Goal: Communication & Community: Answer question/provide support

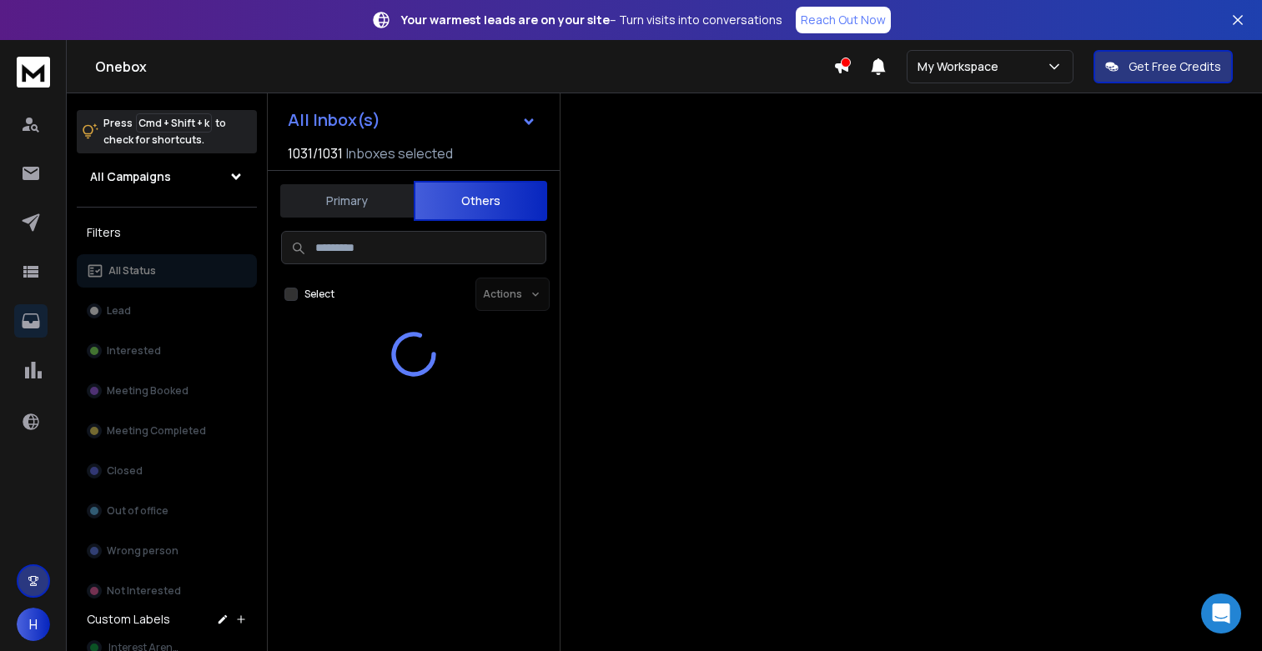
click at [448, 184] on button "Others" at bounding box center [480, 201] width 133 height 40
click at [370, 213] on button "Primary" at bounding box center [346, 201] width 133 height 37
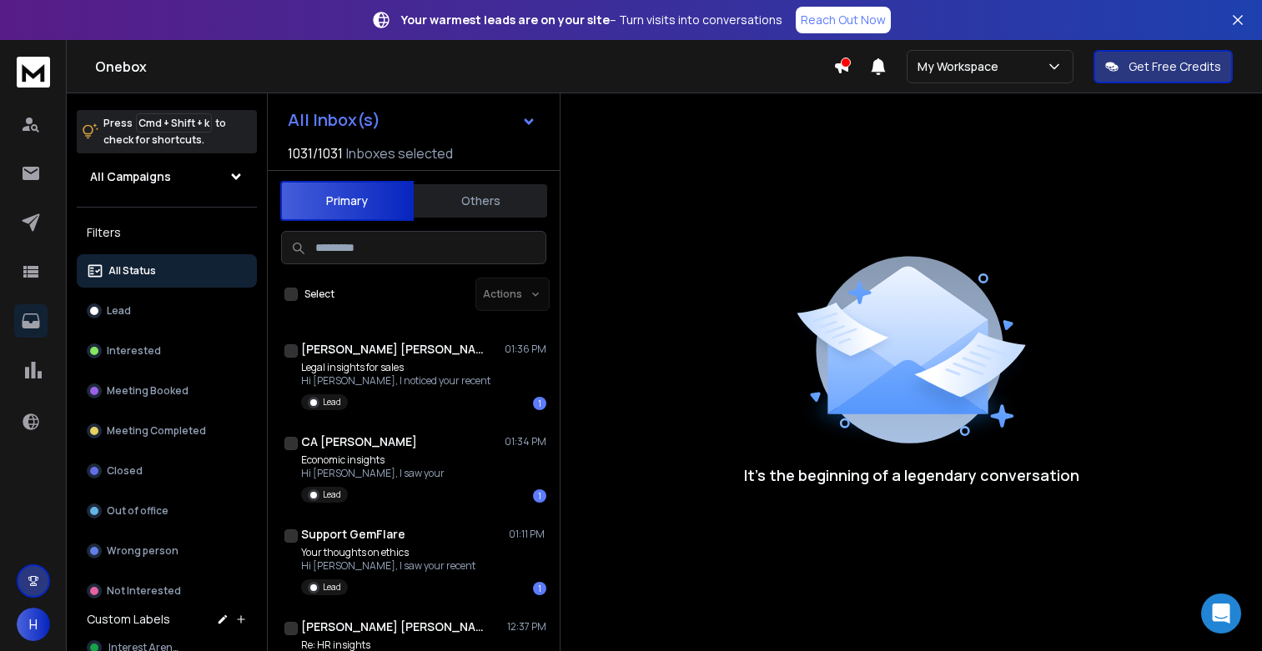
click at [436, 214] on button "Others" at bounding box center [480, 201] width 133 height 37
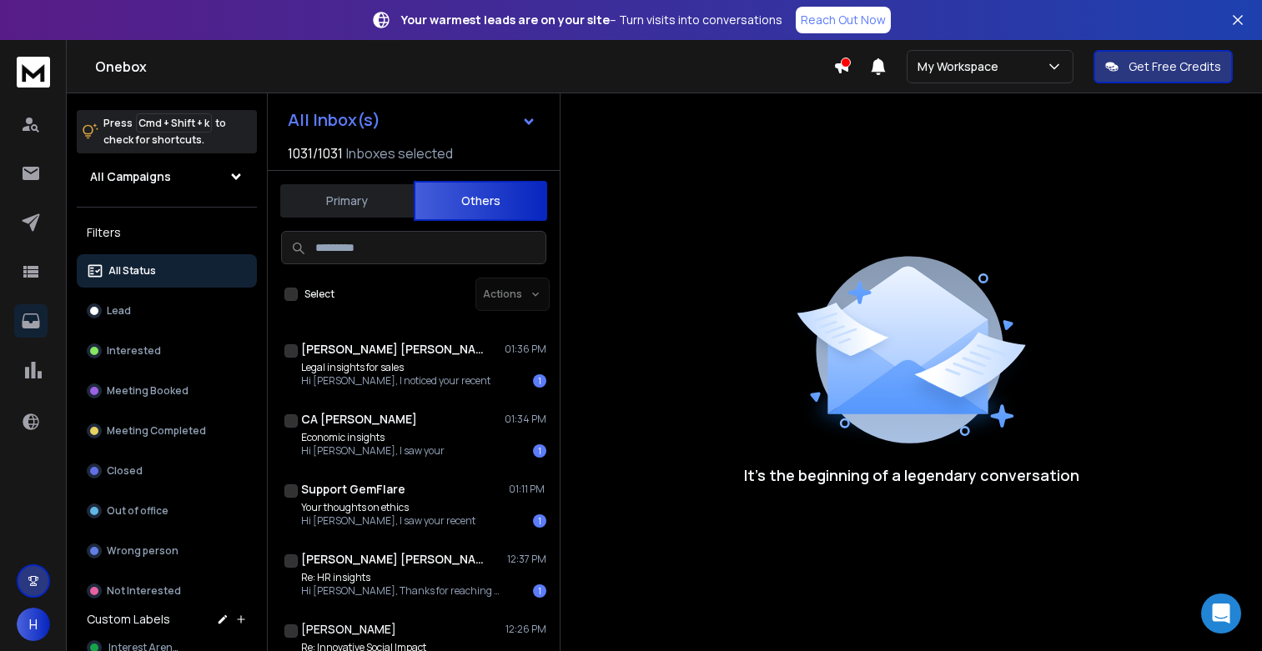
click at [360, 210] on button "Primary" at bounding box center [346, 201] width 133 height 37
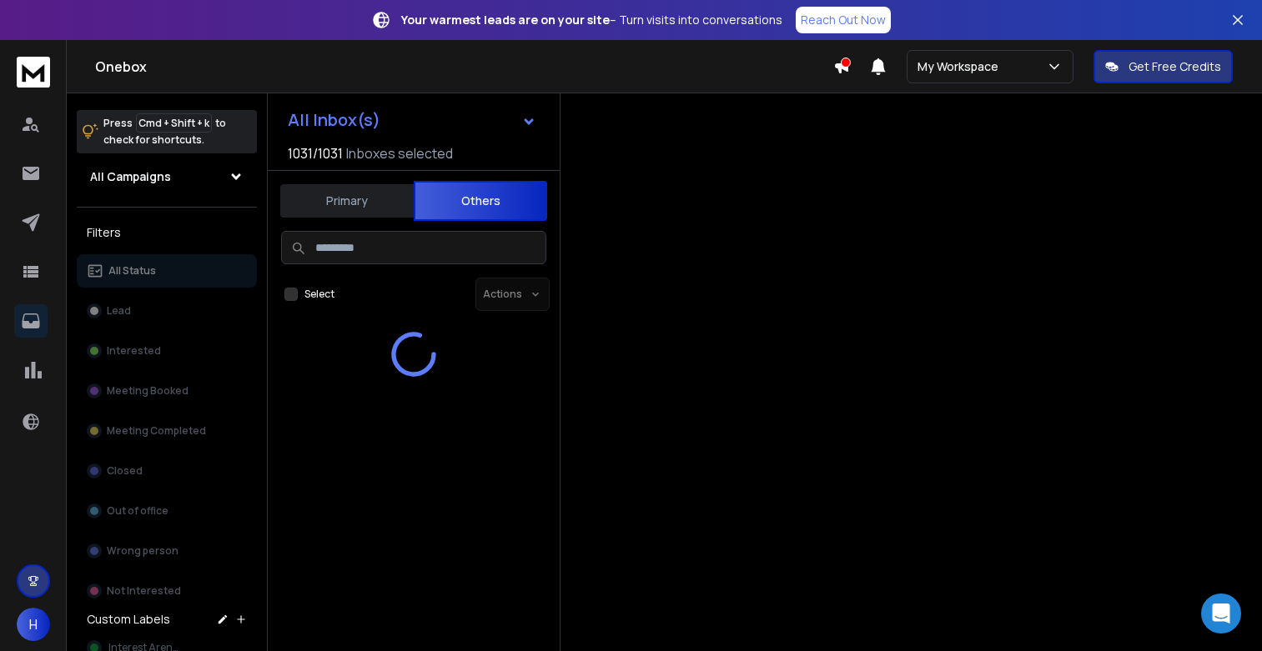
click at [464, 187] on button "Others" at bounding box center [480, 201] width 133 height 40
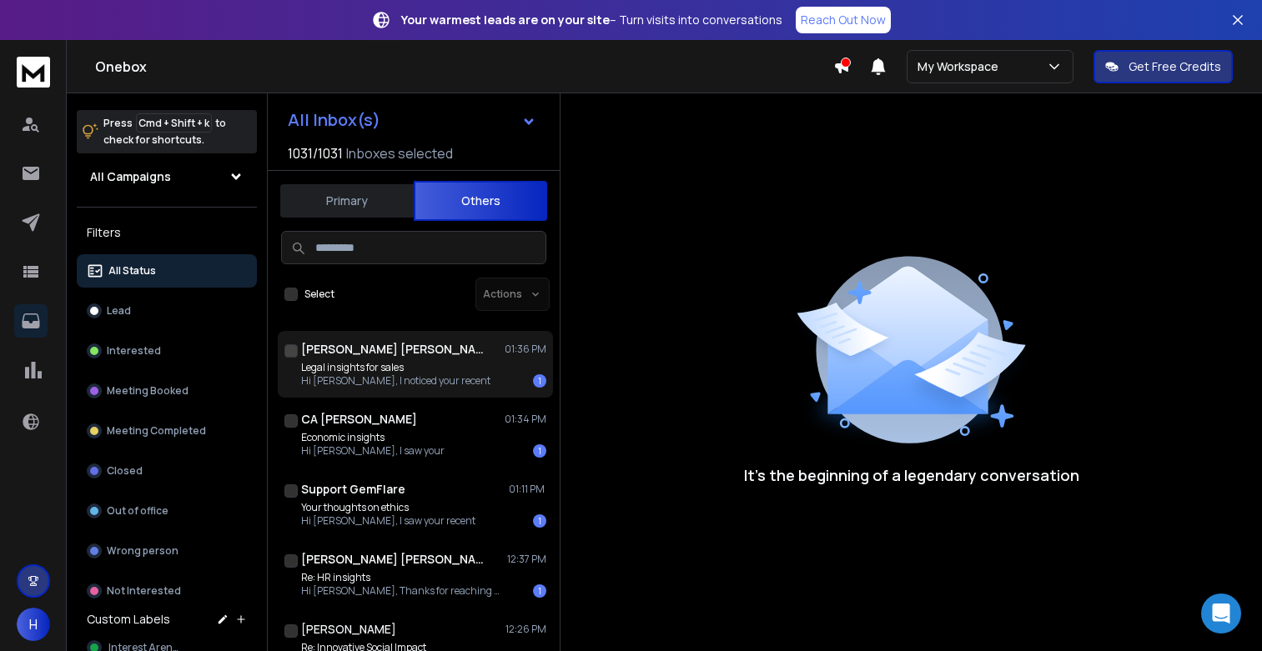
click at [441, 389] on div "Hill [PERSON_NAME] 01:36 PM Legal insights for sales Hi [PERSON_NAME], I notice…" at bounding box center [415, 364] width 275 height 67
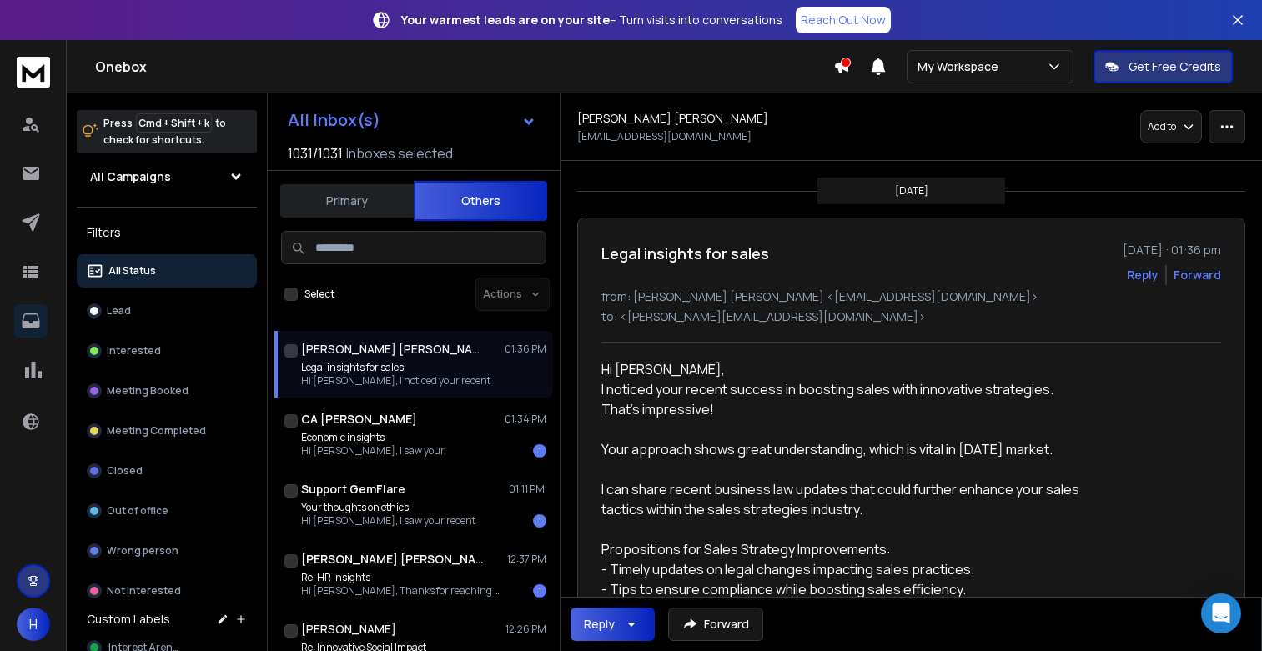
click at [371, 167] on div "All Inbox(s) 1031 / 1031 Inboxes selected Primary Others Select Actions Hill [P…" at bounding box center [414, 418] width 292 height 651
click at [371, 197] on button "Primary" at bounding box center [346, 201] width 133 height 37
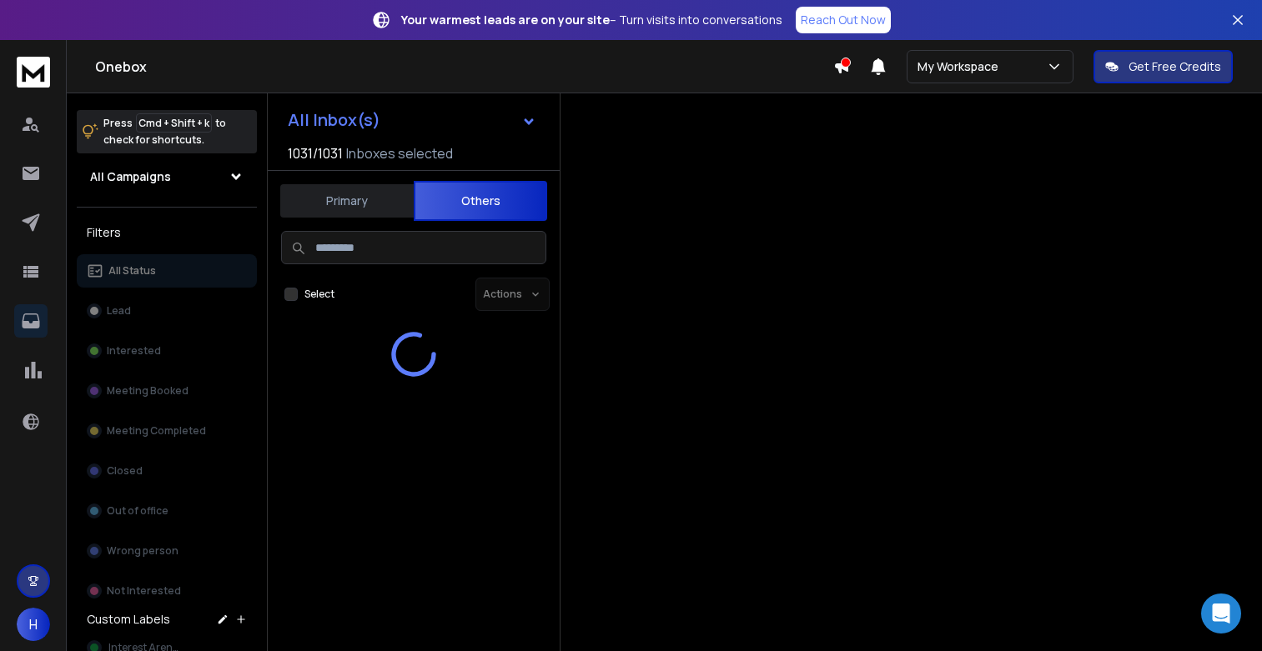
click at [461, 209] on button "Others" at bounding box center [480, 201] width 133 height 40
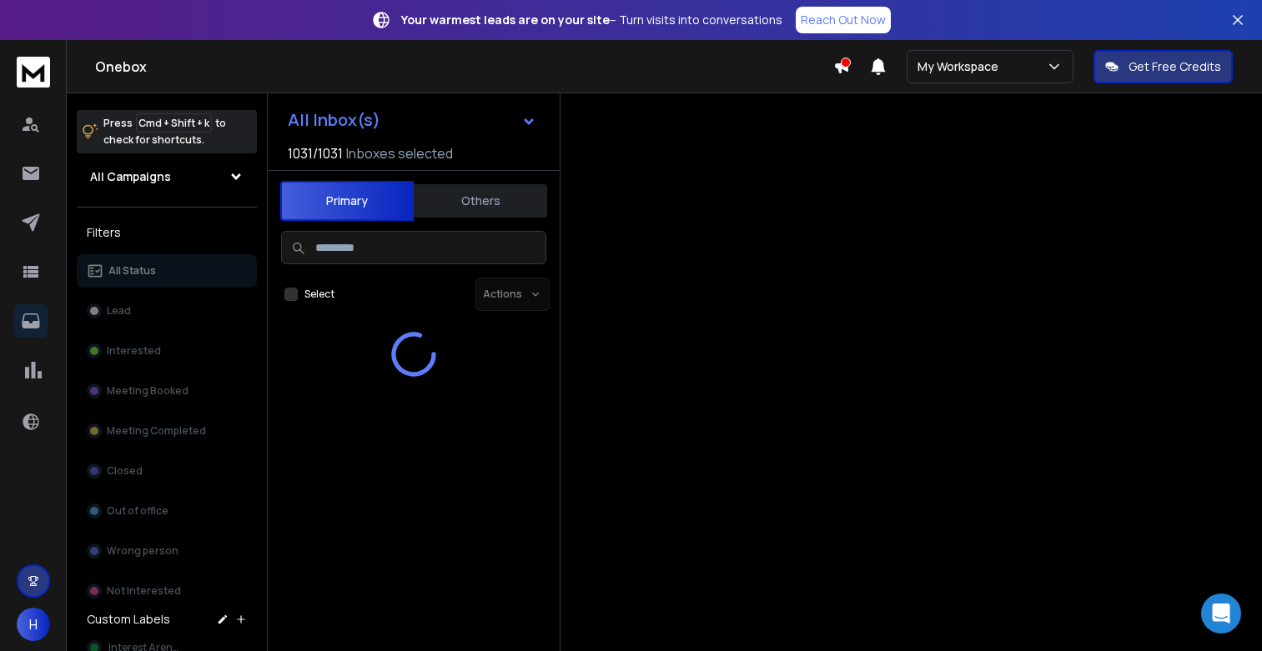
click at [380, 209] on button "Primary" at bounding box center [346, 201] width 133 height 40
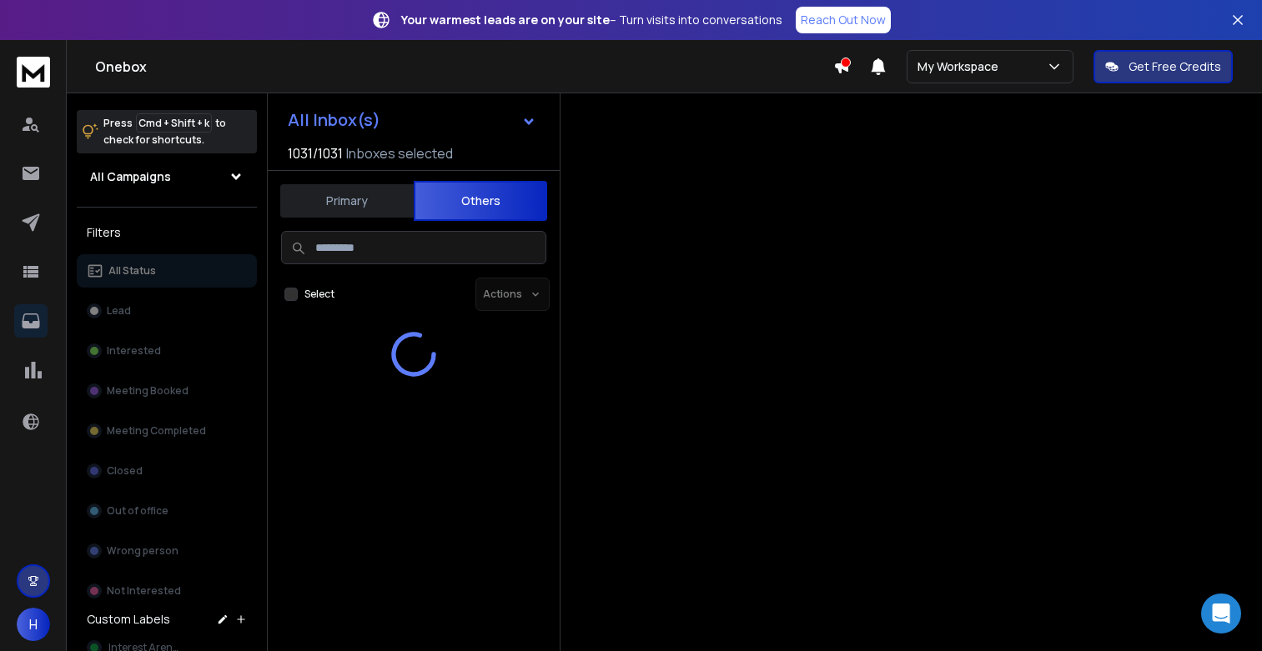
click at [418, 197] on button "Others" at bounding box center [480, 201] width 133 height 40
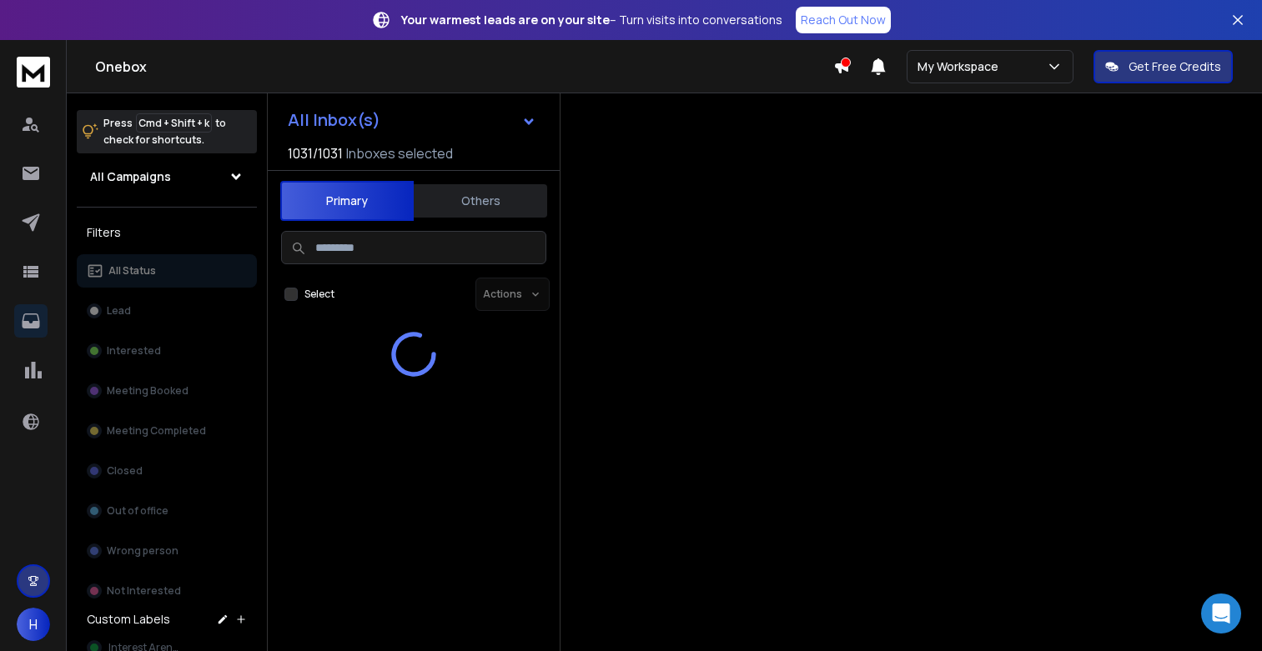
click at [350, 197] on button "Primary" at bounding box center [346, 201] width 133 height 40
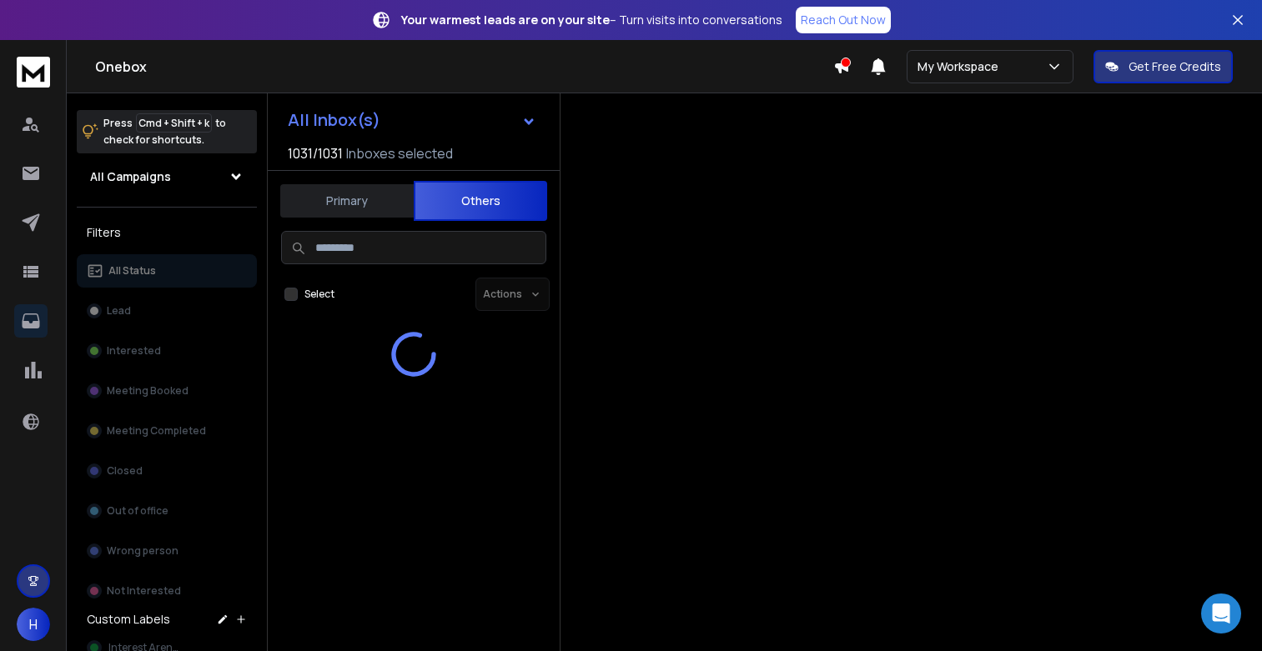
click at [493, 196] on button "Others" at bounding box center [480, 201] width 133 height 40
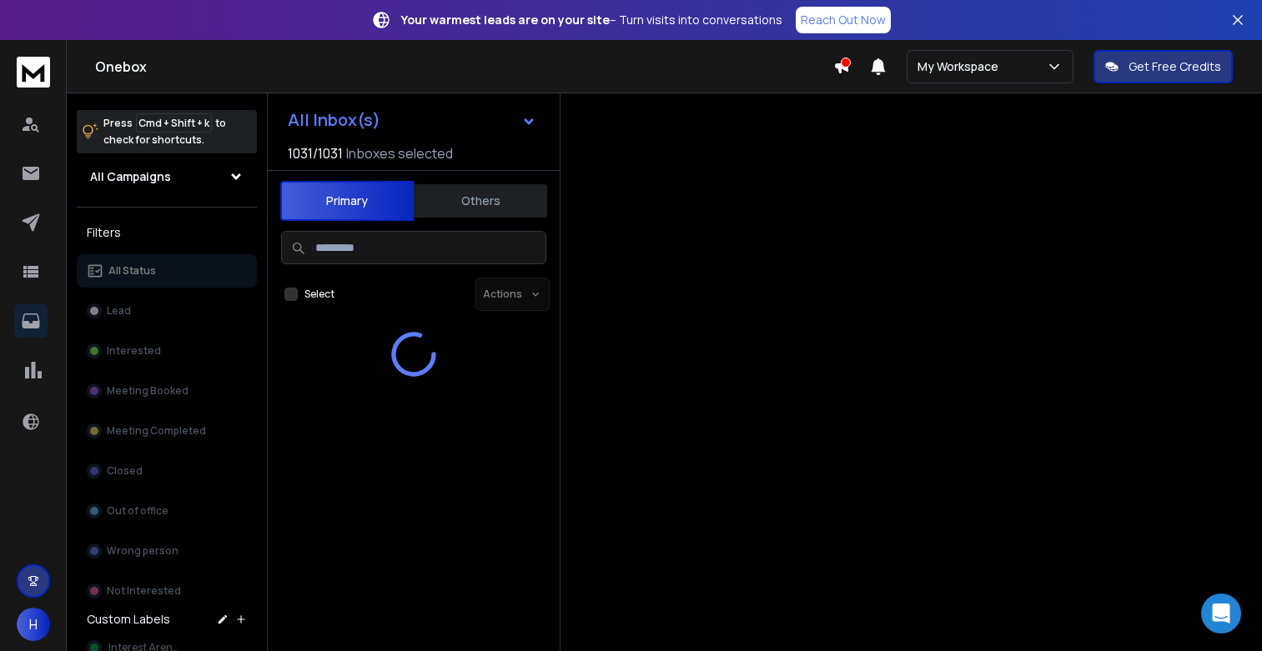
click at [375, 194] on button "Primary" at bounding box center [346, 201] width 133 height 40
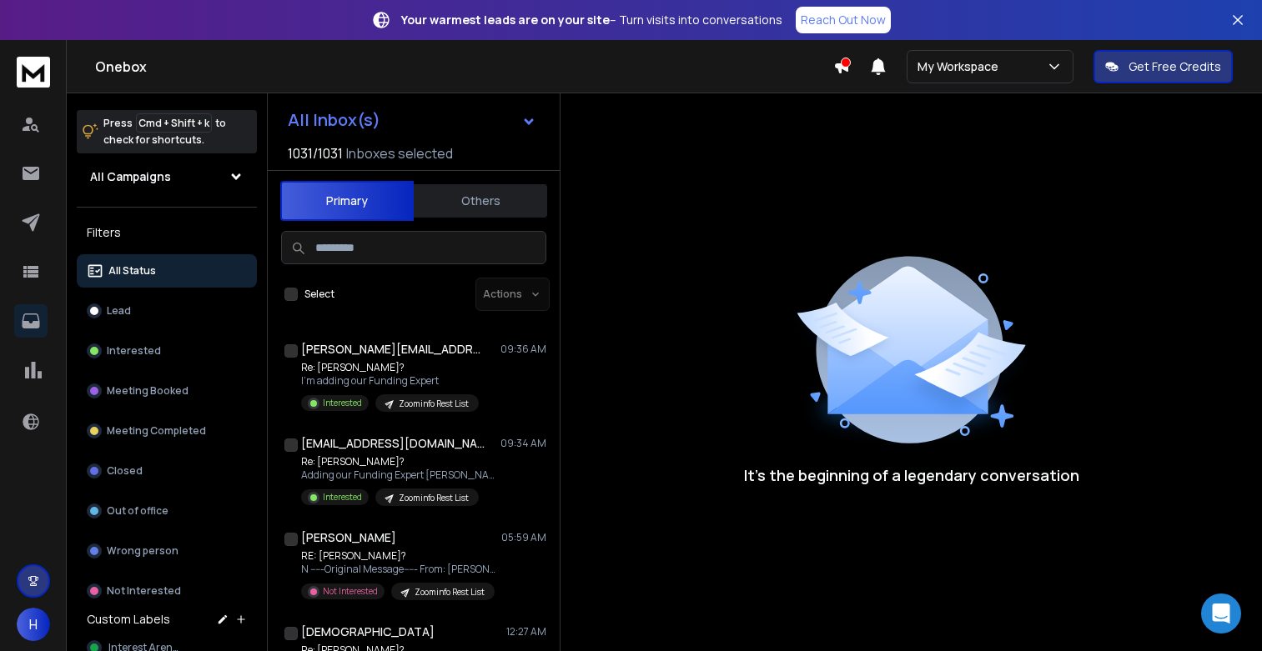
click at [488, 221] on div "Primary Others Select Actions [PERSON_NAME][EMAIL_ADDRESS][DOMAIN_NAME] +1 09:3…" at bounding box center [414, 497] width 292 height 626
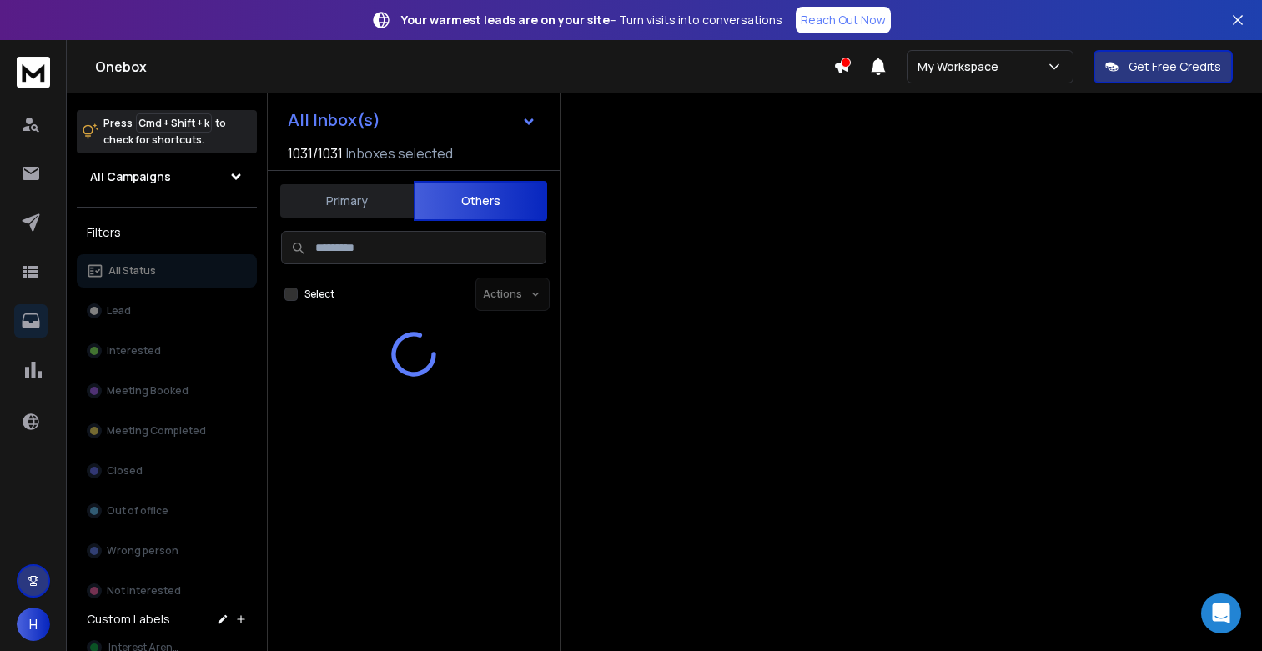
click at [448, 205] on button "Others" at bounding box center [480, 201] width 133 height 40
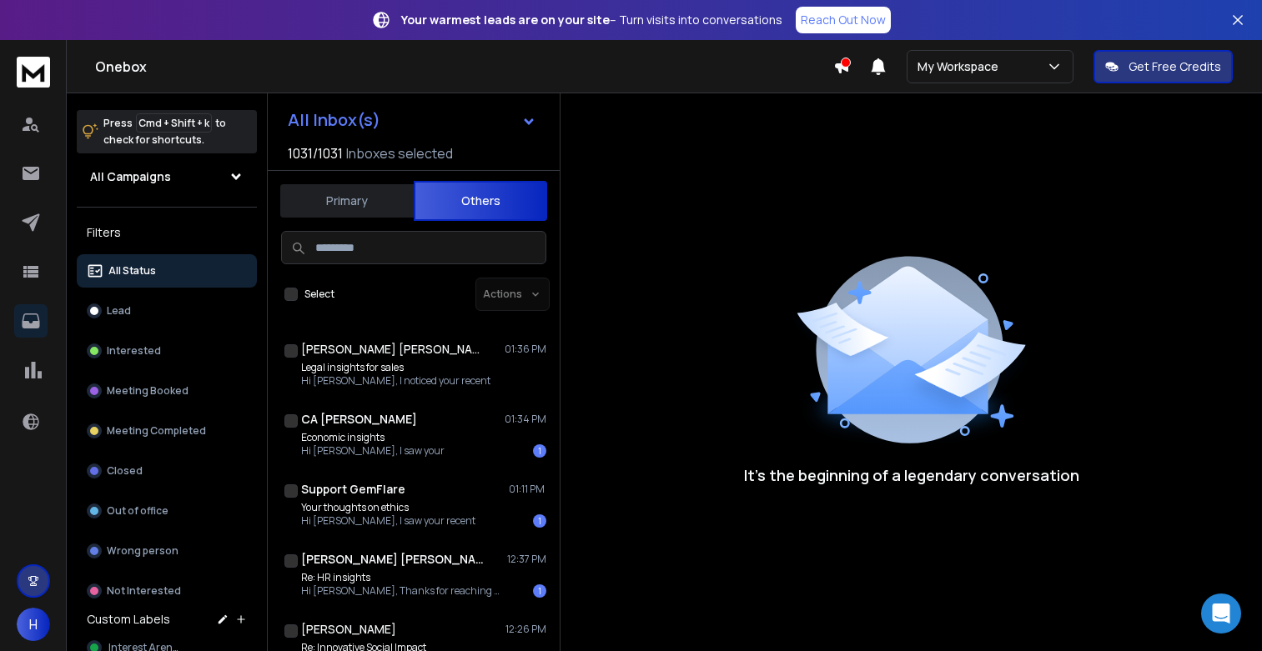
click at [396, 205] on button "Primary" at bounding box center [346, 201] width 133 height 37
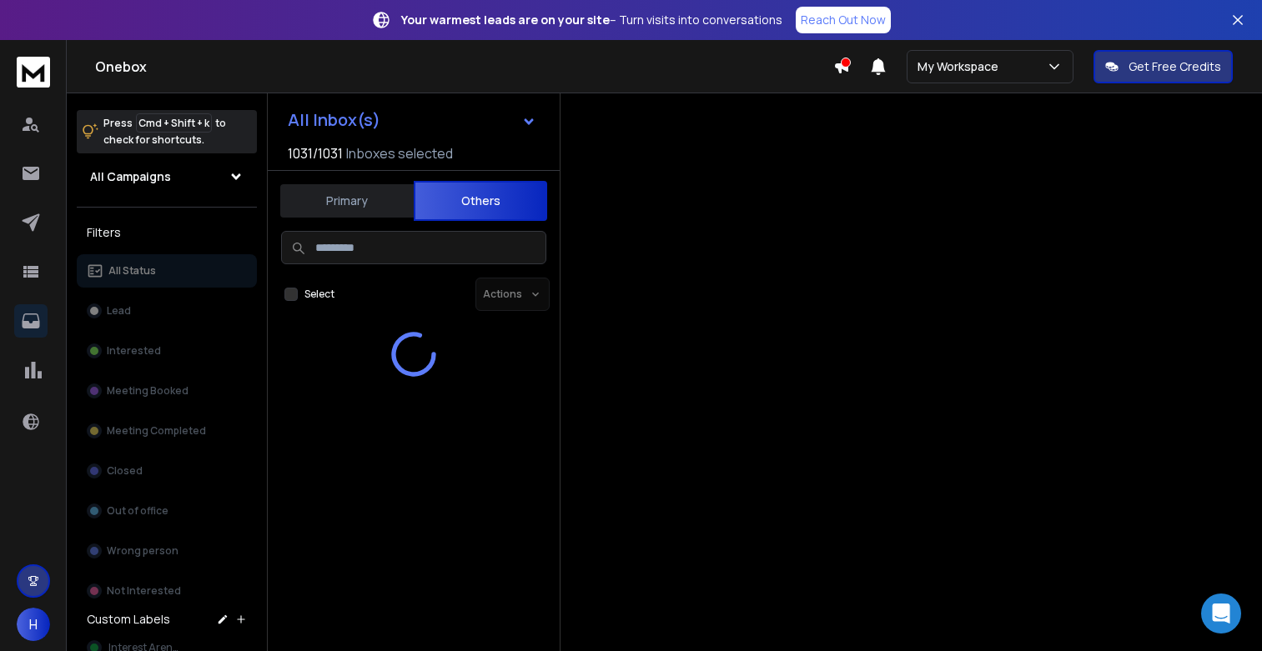
click at [479, 199] on button "Others" at bounding box center [480, 201] width 133 height 40
drag, startPoint x: 479, startPoint y: 199, endPoint x: 401, endPoint y: 214, distance: 78.9
click at [478, 199] on button "Others" at bounding box center [480, 201] width 133 height 40
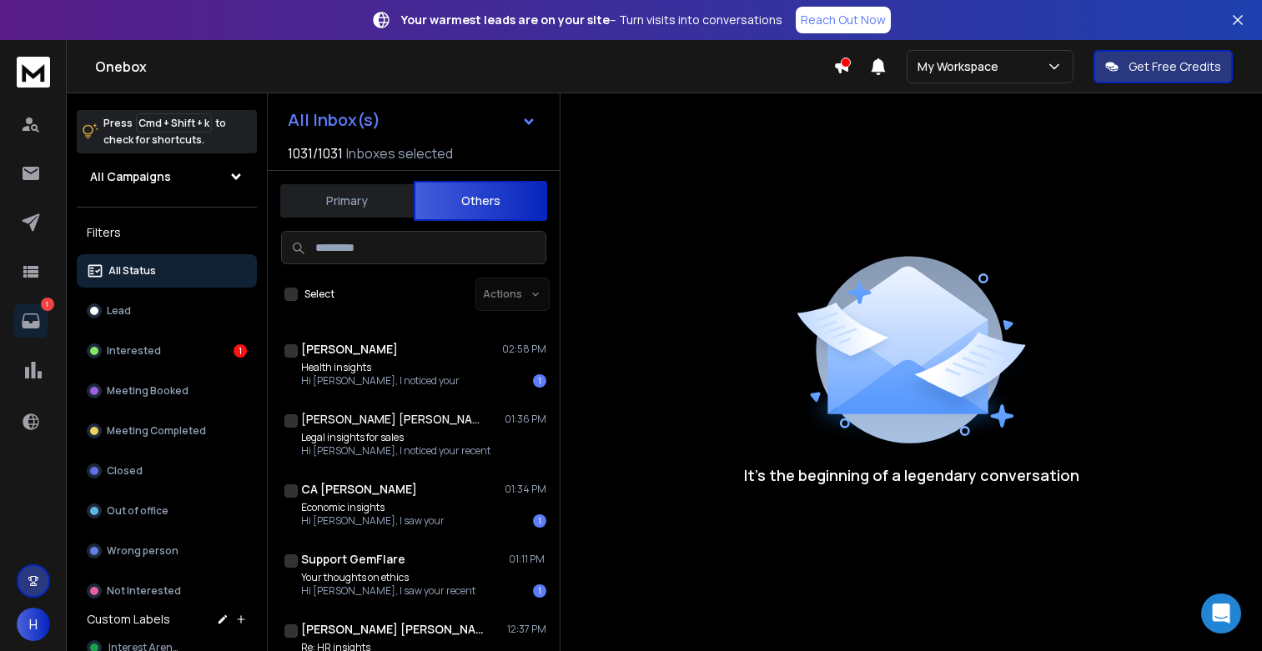
click at [360, 210] on button "Primary" at bounding box center [346, 201] width 133 height 37
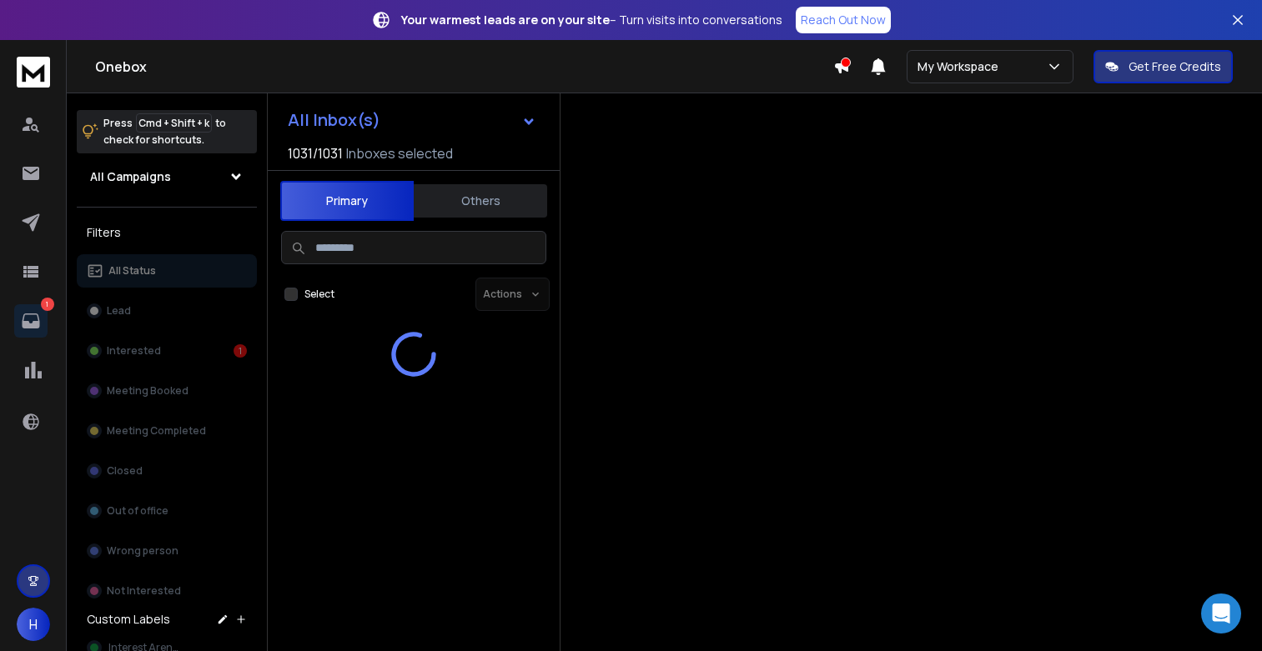
click at [360, 210] on button "Primary" at bounding box center [346, 201] width 133 height 40
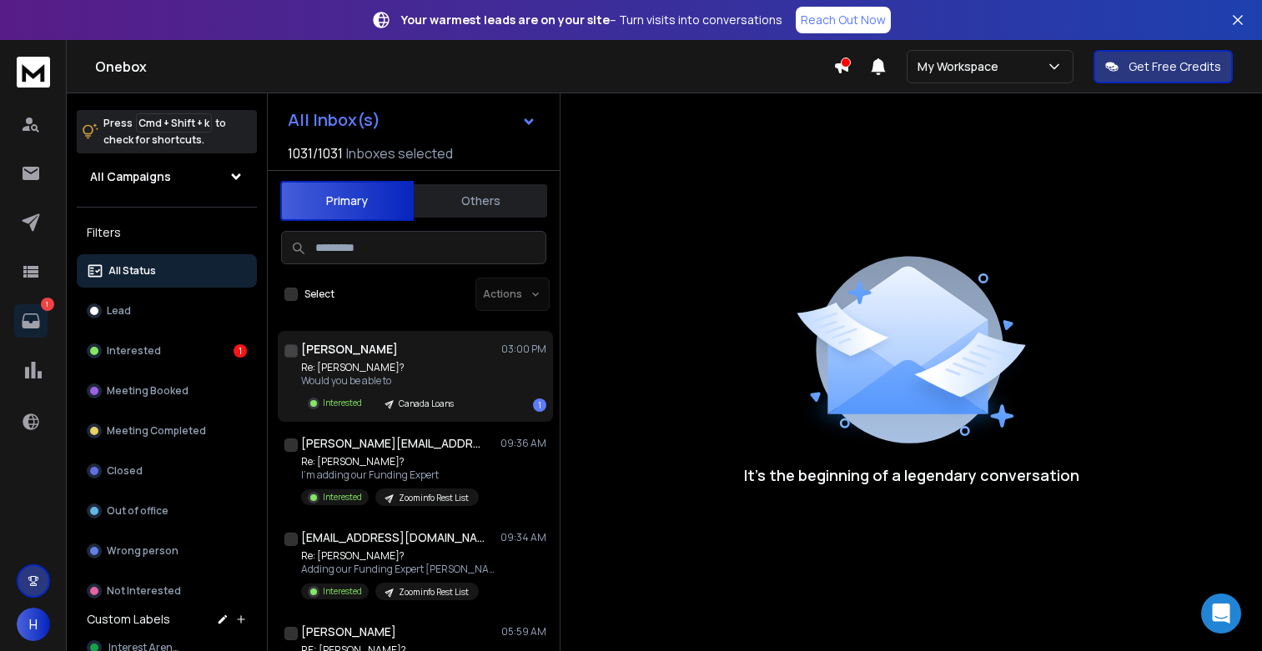
click at [485, 388] on div "Re: [PERSON_NAME]? Would you be able to Interested Canada Loans 1" at bounding box center [423, 386] width 245 height 51
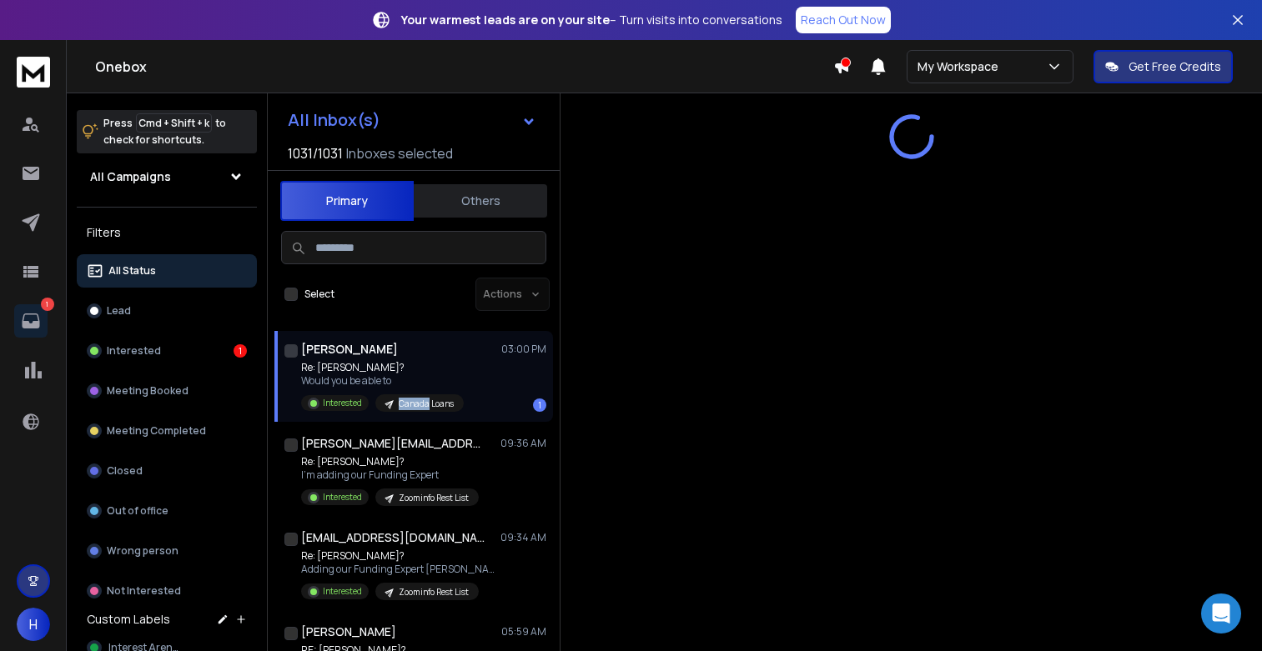
click at [485, 388] on div "Re: [PERSON_NAME]? Would you be able to Interested Canada Loans 1" at bounding box center [423, 386] width 245 height 51
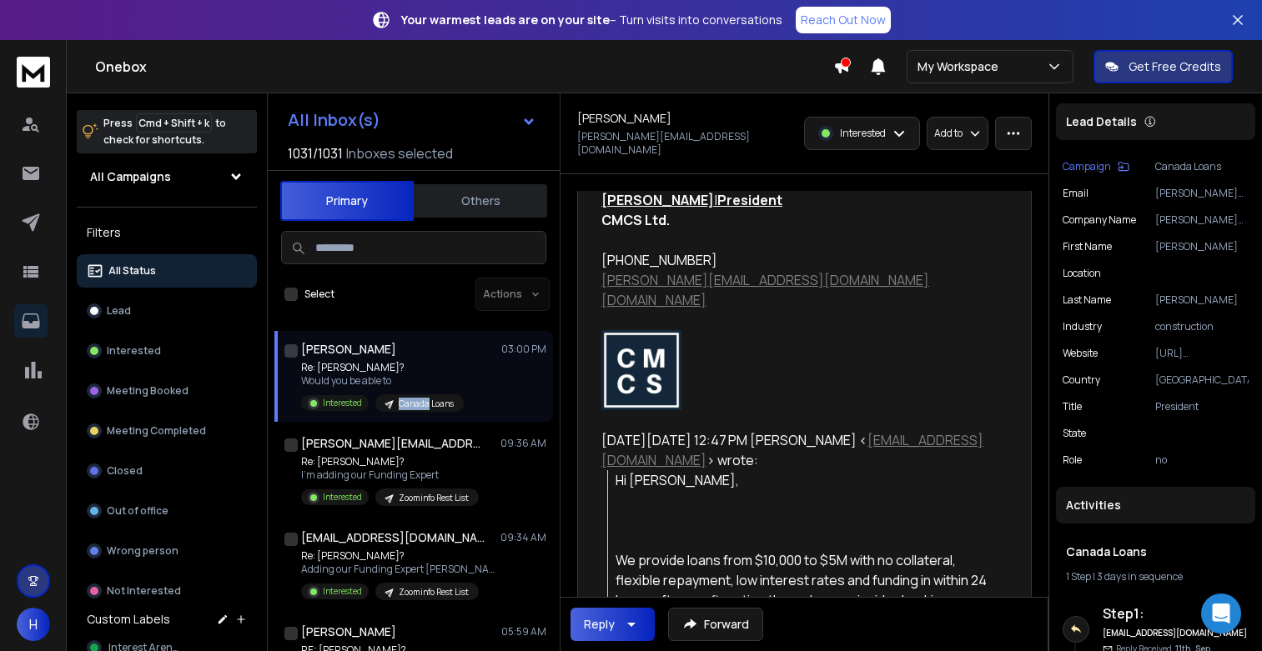
scroll to position [218, 0]
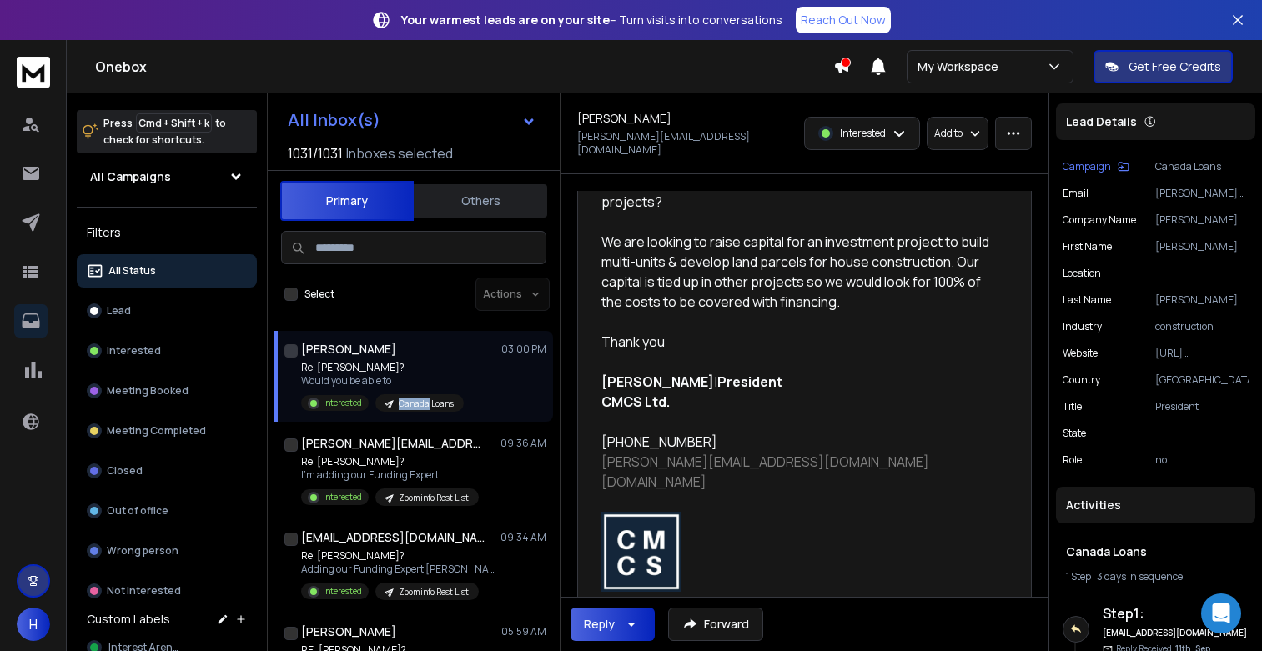
drag, startPoint x: 772, startPoint y: 453, endPoint x: 591, endPoint y: 454, distance: 181.0
drag, startPoint x: 768, startPoint y: 432, endPoint x: 601, endPoint y: 432, distance: 167.7
copy link "[PERSON_NAME][EMAIL_ADDRESS][DOMAIN_NAME]"
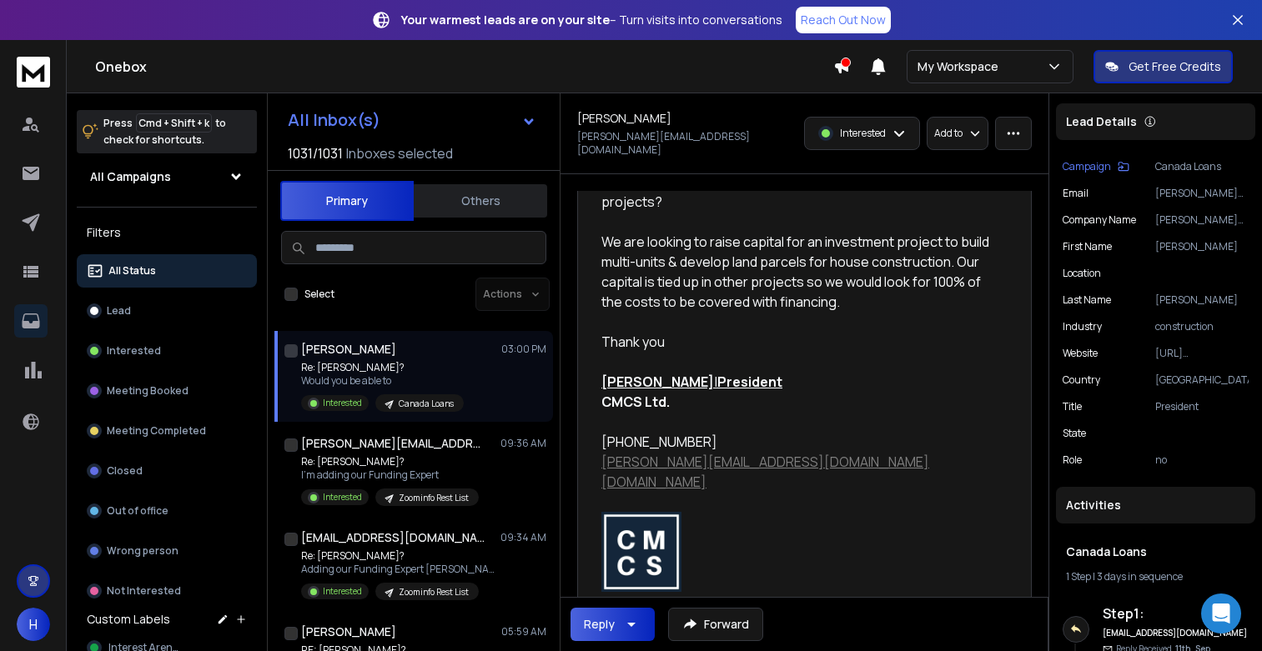
click at [1155, 254] on div "Campaign Canada Loans Email [PERSON_NAME][EMAIL_ADDRESS][DOMAIN_NAME] Company N…" at bounding box center [1155, 313] width 199 height 347
click at [1159, 250] on p "[PERSON_NAME]" at bounding box center [1201, 246] width 93 height 13
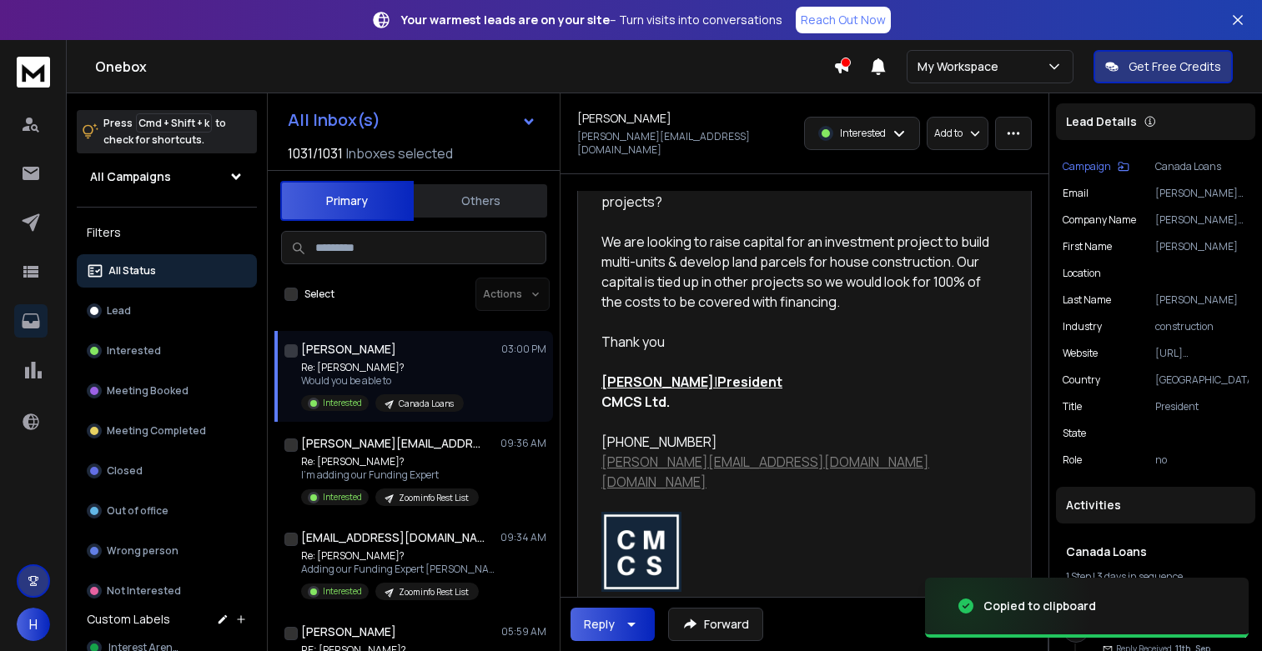
click at [1159, 250] on p "[PERSON_NAME]" at bounding box center [1201, 246] width 93 height 13
click at [1158, 302] on p "[PERSON_NAME]" at bounding box center [1201, 300] width 93 height 13
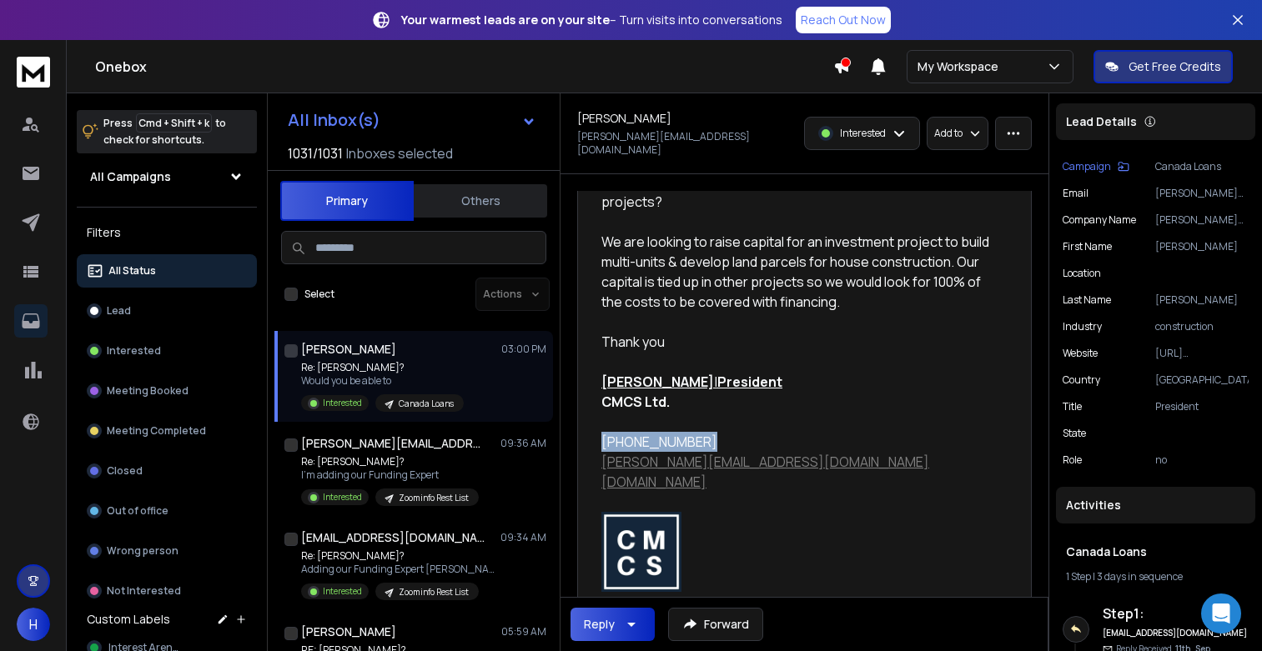
drag, startPoint x: 743, startPoint y: 415, endPoint x: 581, endPoint y: 405, distance: 162.2
copy div "[PHONE_NUMBER]"
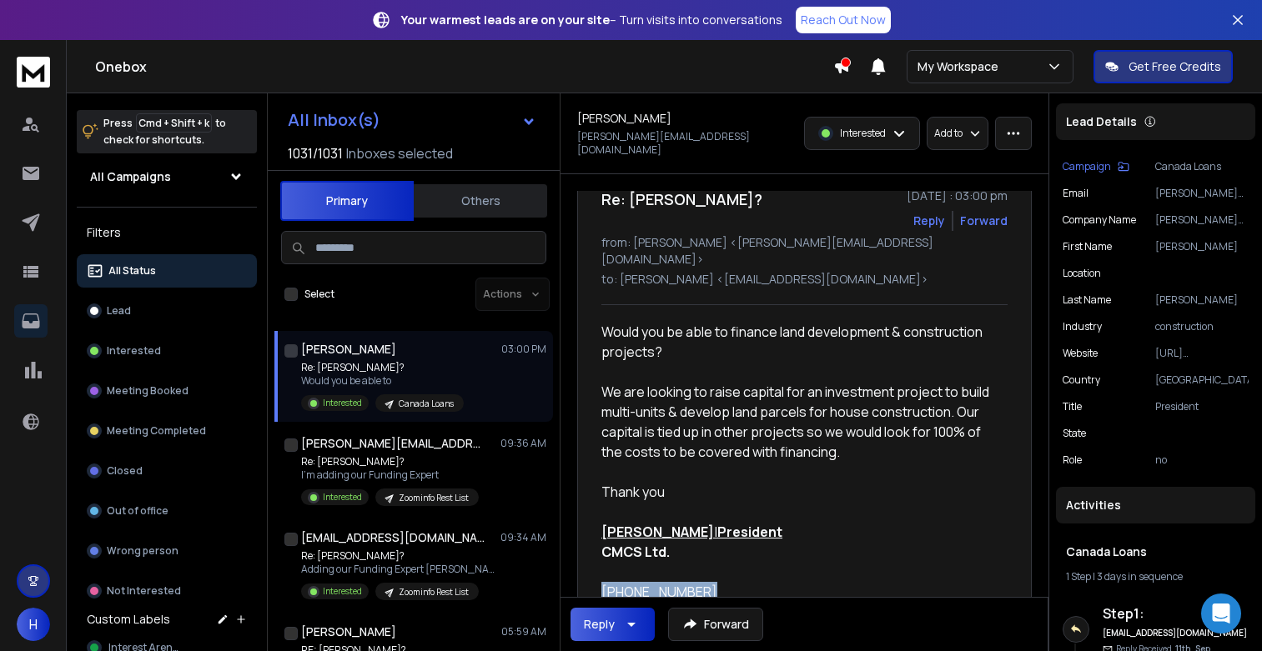
scroll to position [0, 0]
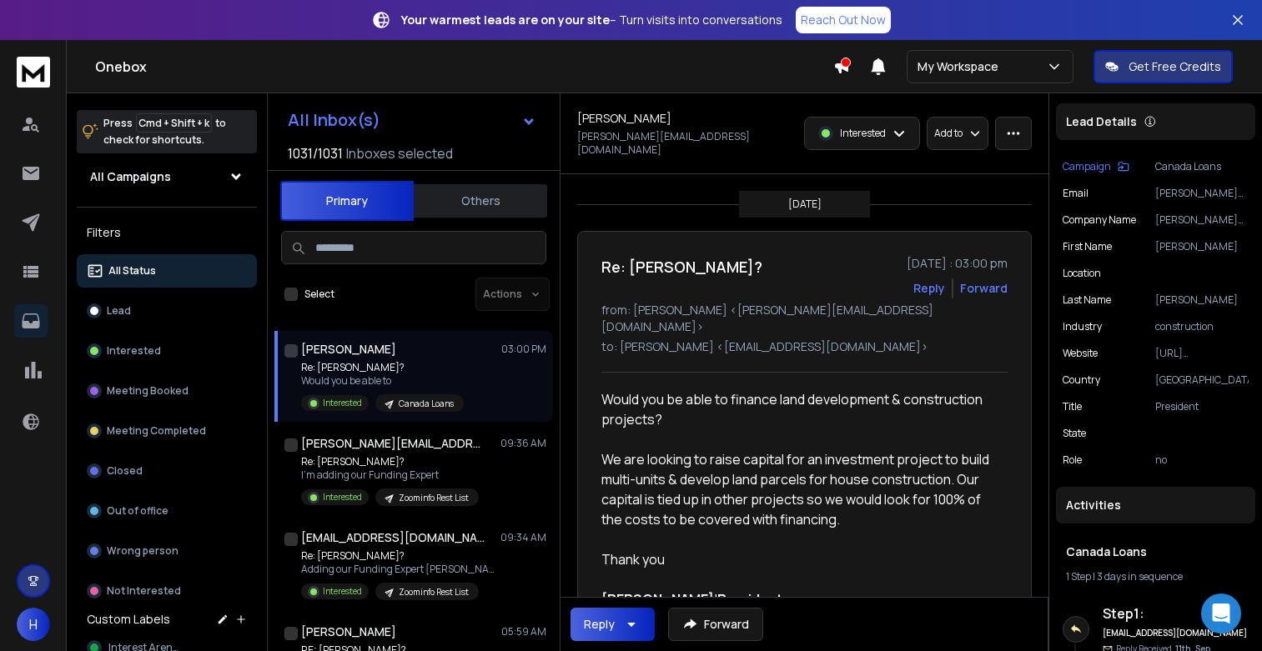
click at [1195, 224] on p "[PERSON_NAME] Contracting Services Ltd." at bounding box center [1201, 220] width 93 height 13
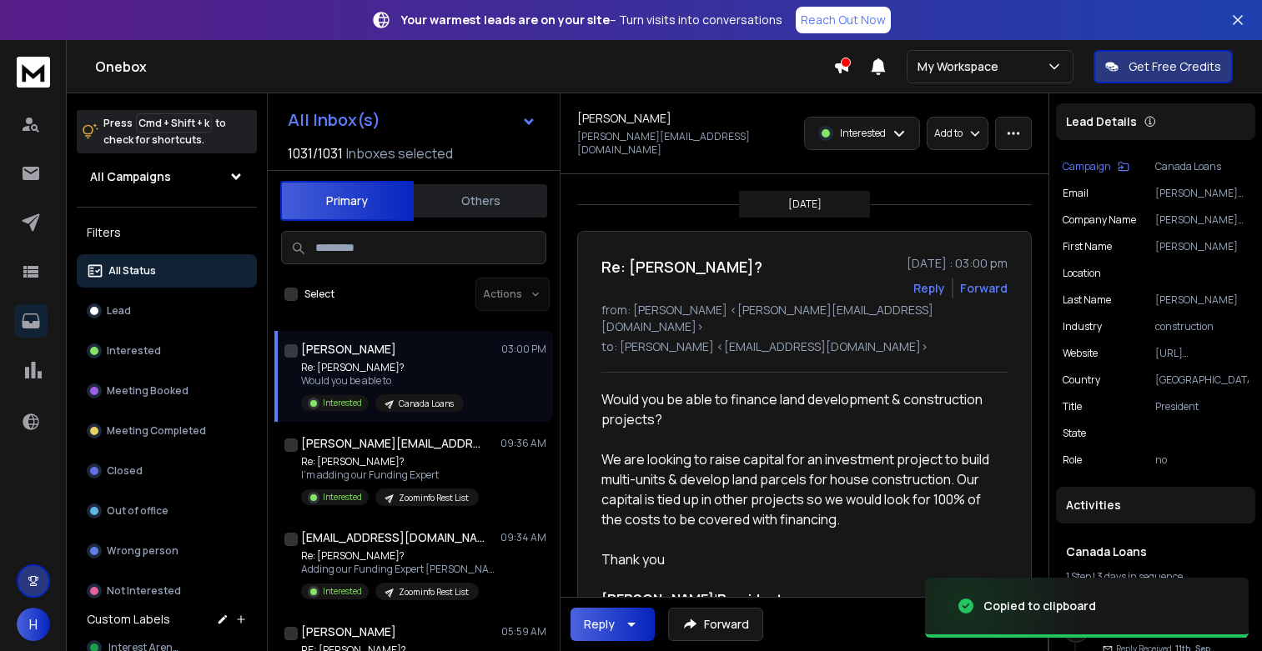
click at [607, 639] on button "Reply" at bounding box center [613, 624] width 84 height 33
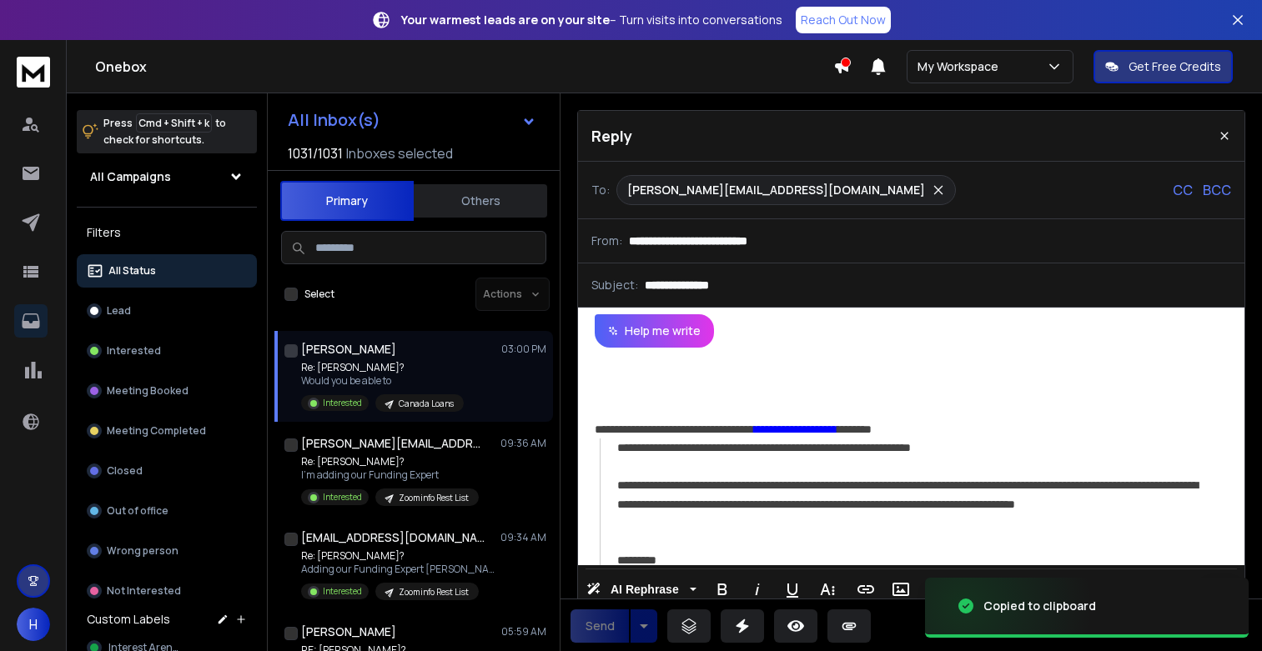
click at [963, 179] on input at bounding box center [1021, 190] width 117 height 30
paste input "**********"
type input "**********"
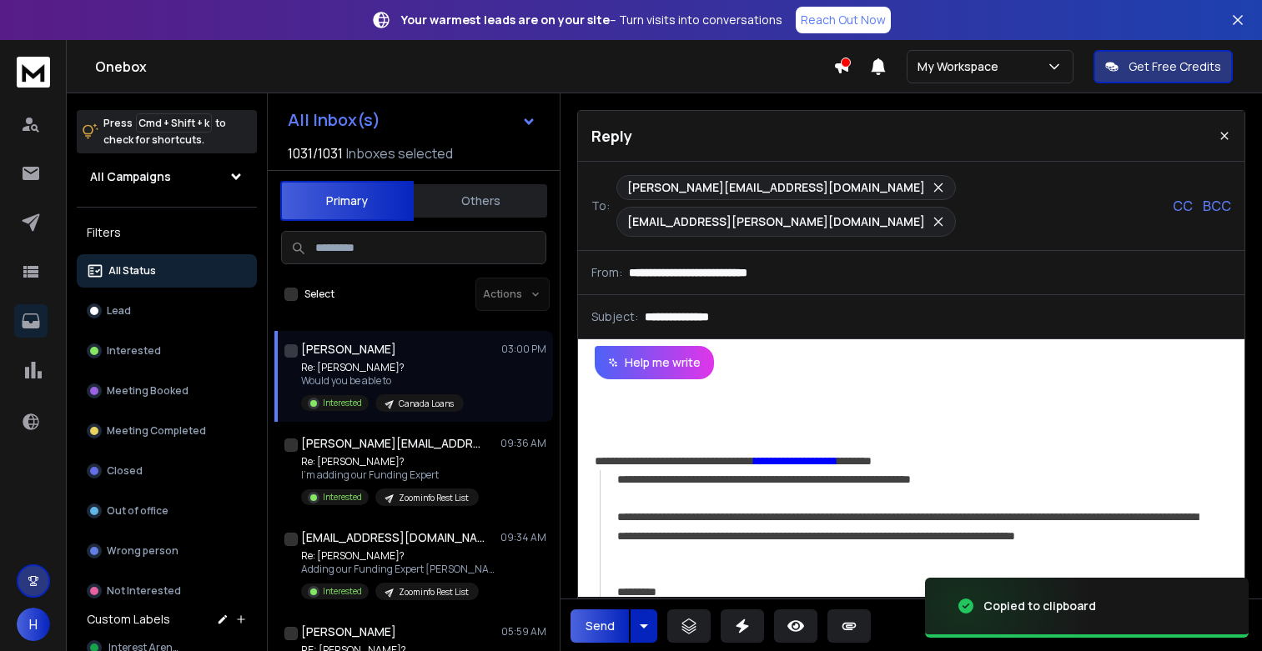
click at [662, 396] on div at bounding box center [911, 405] width 633 height 18
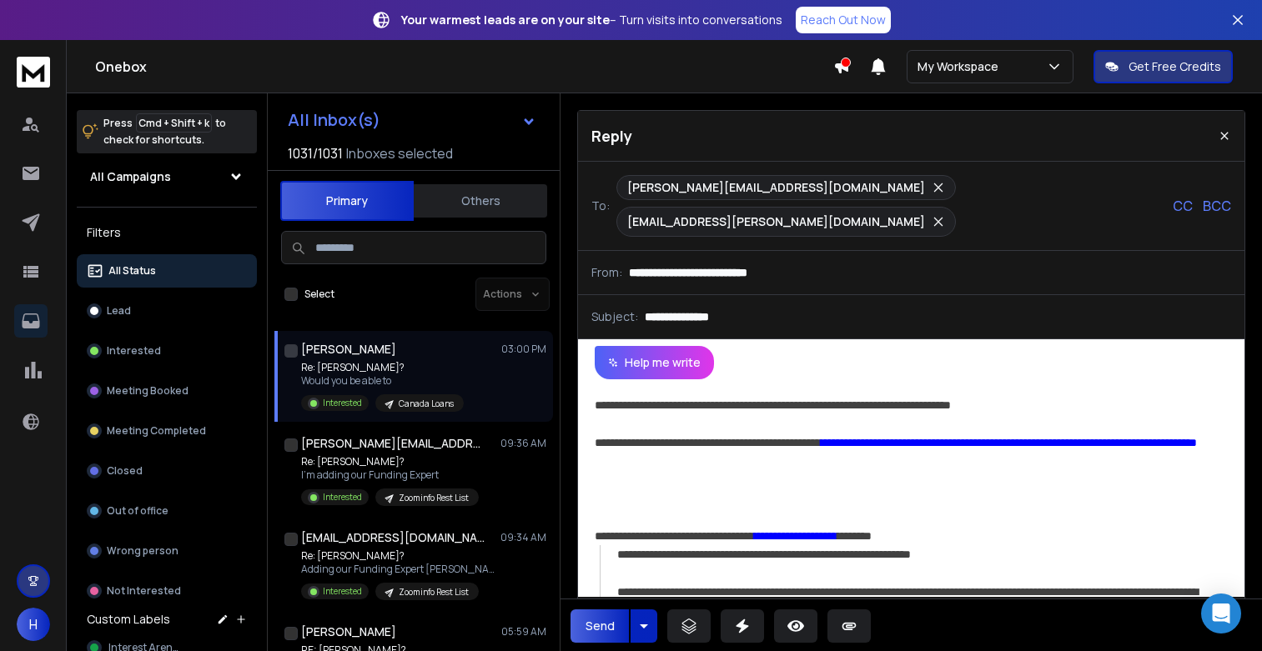
click at [584, 616] on button "Send" at bounding box center [600, 626] width 58 height 33
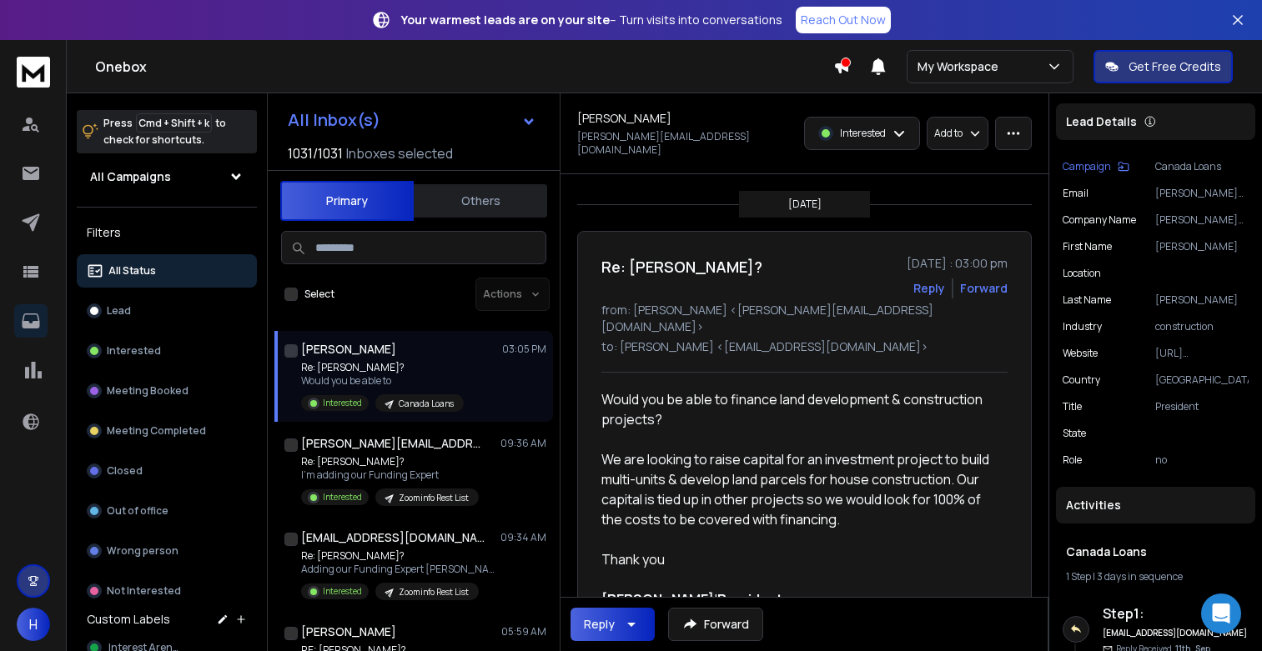
click at [440, 189] on button "Others" at bounding box center [480, 201] width 133 height 37
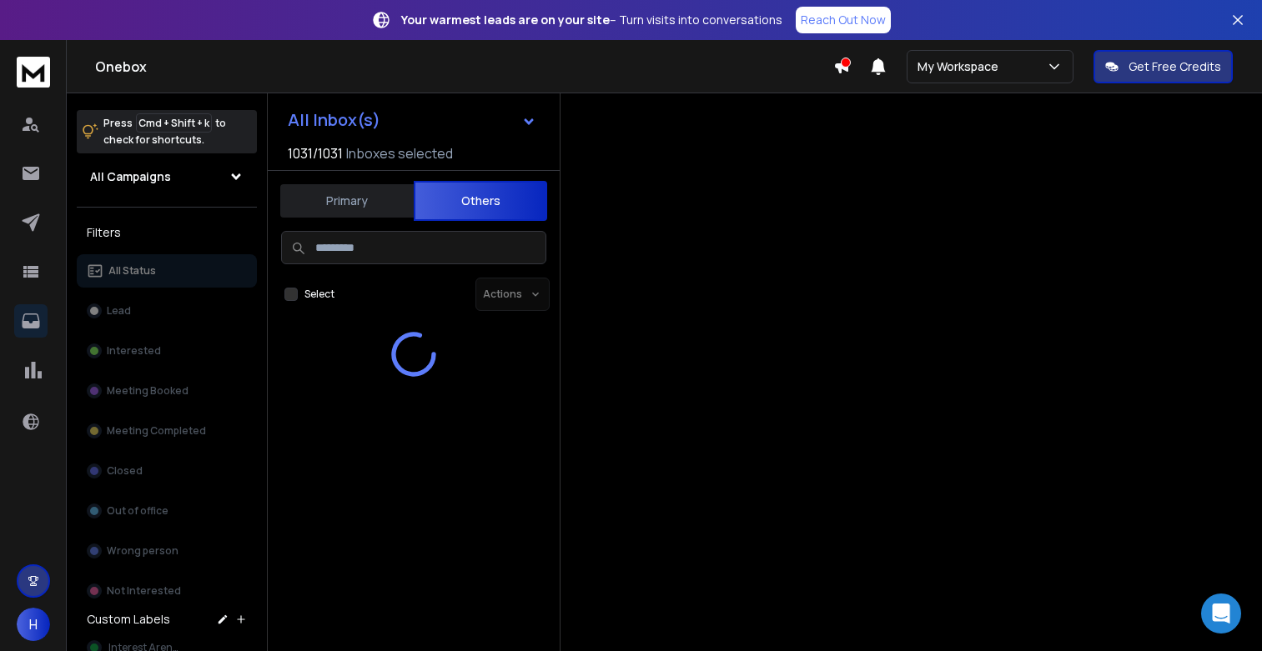
click at [441, 189] on button "Others" at bounding box center [480, 201] width 133 height 40
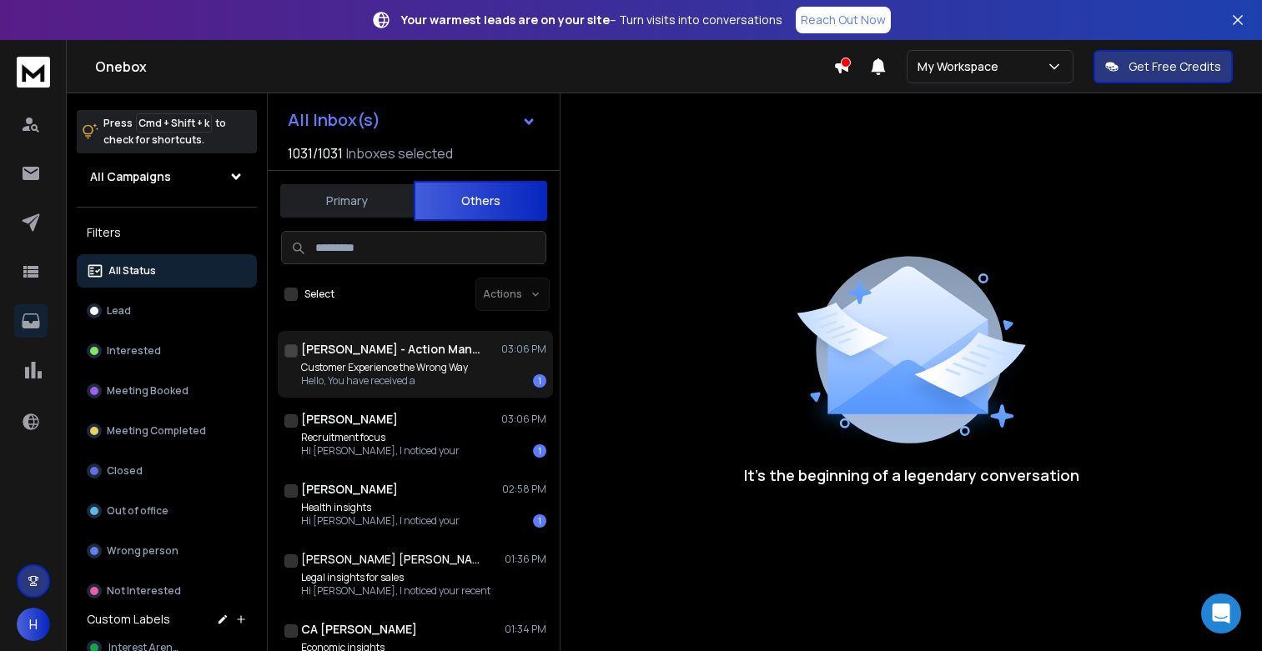
click at [442, 360] on div "[PERSON_NAME] - Action Management Pros 03:06 PM Customer Experience the Wrong W…" at bounding box center [423, 364] width 245 height 47
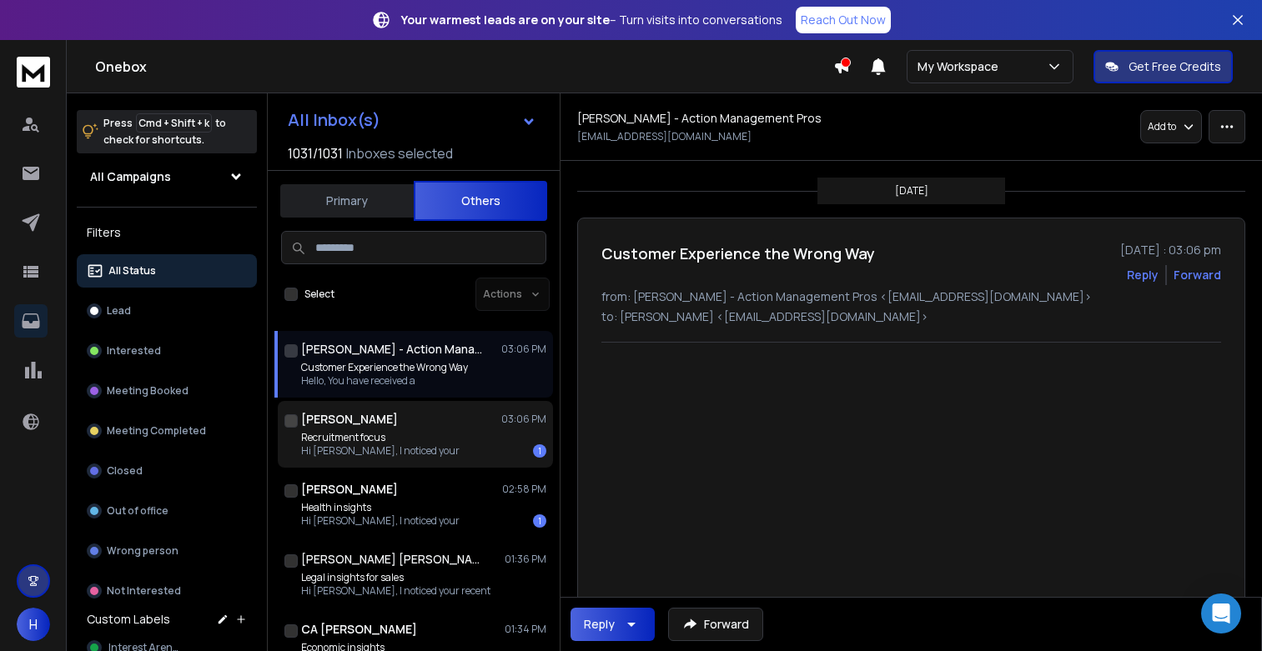
click at [455, 424] on div "[PERSON_NAME] 03:06 PM" at bounding box center [423, 419] width 245 height 17
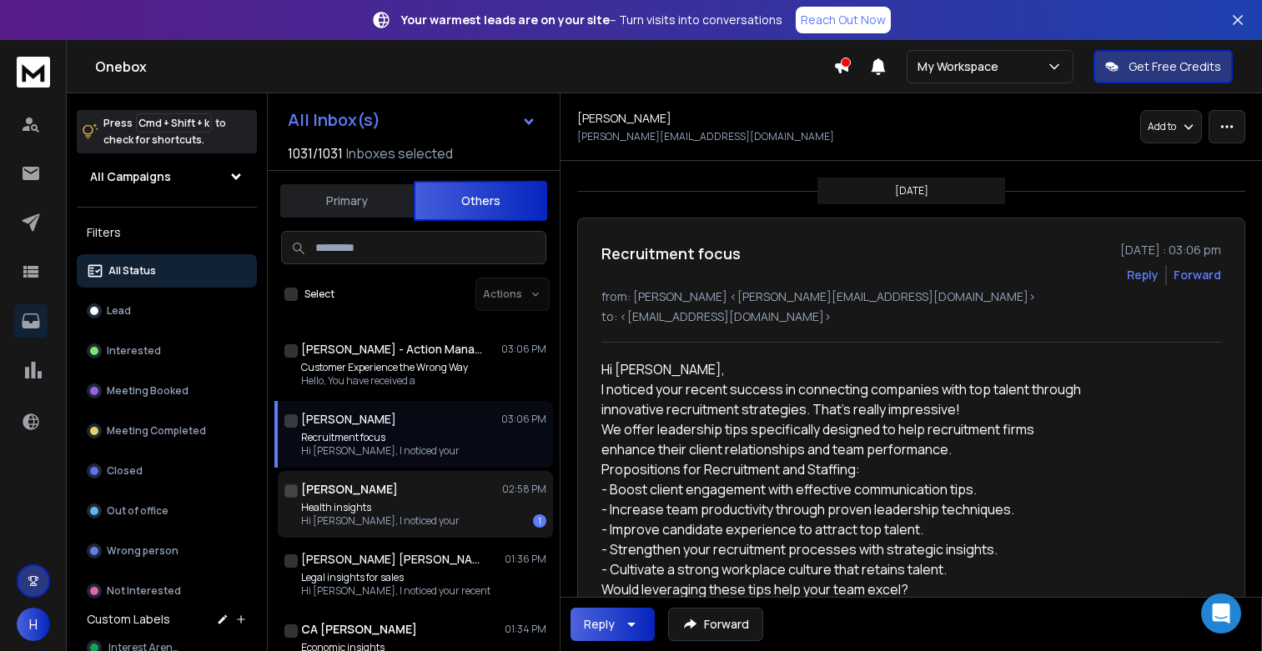
click at [445, 502] on div "Health insights Hi [PERSON_NAME], I noticed your 1" at bounding box center [423, 514] width 245 height 27
